Goal: Check status

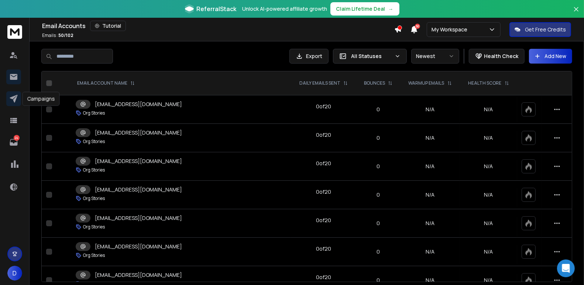
click at [16, 102] on icon at bounding box center [13, 98] width 9 height 9
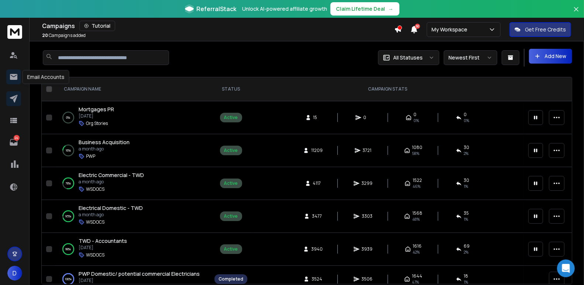
click at [17, 80] on icon at bounding box center [13, 76] width 9 height 9
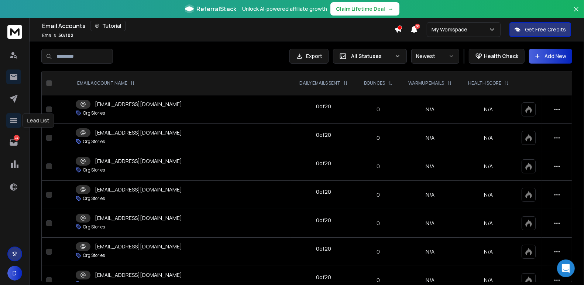
click at [14, 121] on icon at bounding box center [13, 120] width 9 height 9
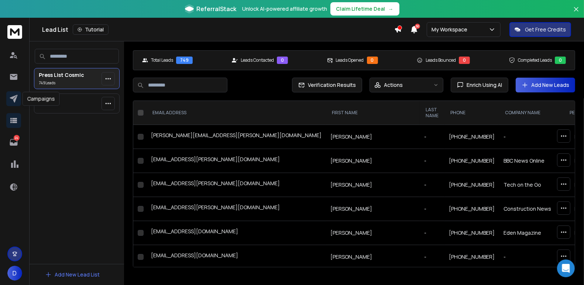
click at [14, 95] on icon at bounding box center [13, 98] width 9 height 9
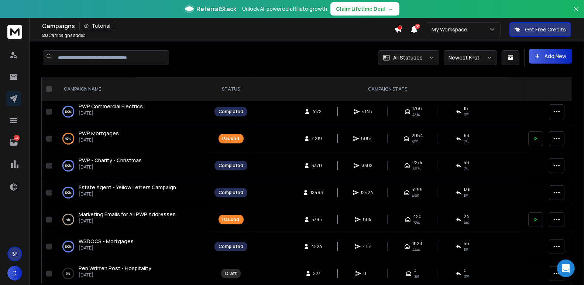
scroll to position [176, 0]
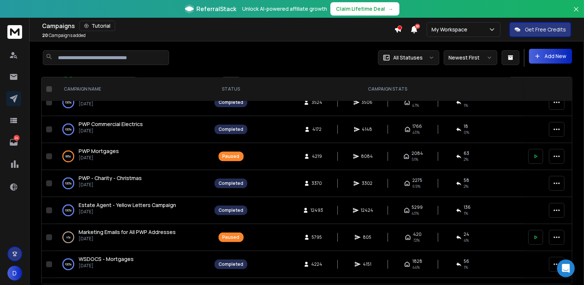
click at [126, 230] on span "Marketing Emails for All PWP Addresses" at bounding box center [127, 231] width 97 height 7
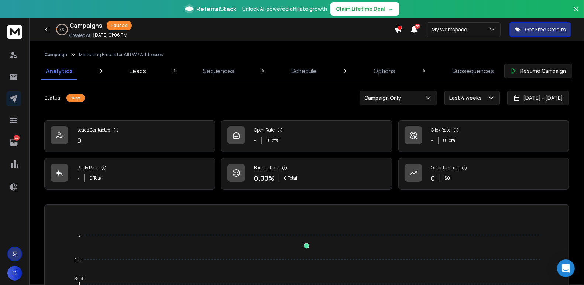
click at [142, 75] on p "Leads" at bounding box center [138, 70] width 17 height 9
